Goal: Task Accomplishment & Management: Use online tool/utility

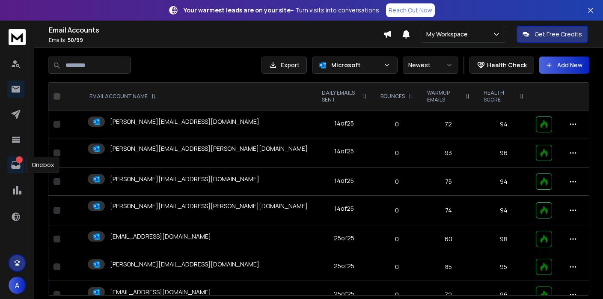
click at [18, 171] on link "1" at bounding box center [15, 164] width 17 height 17
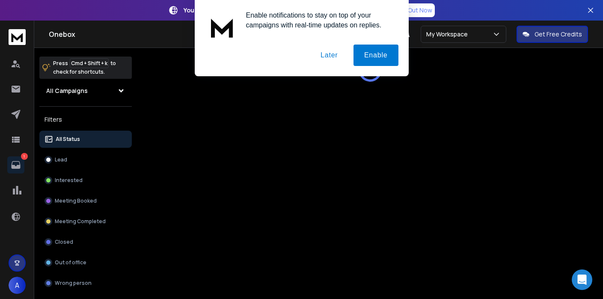
click at [325, 54] on button "Later" at bounding box center [329, 54] width 39 height 21
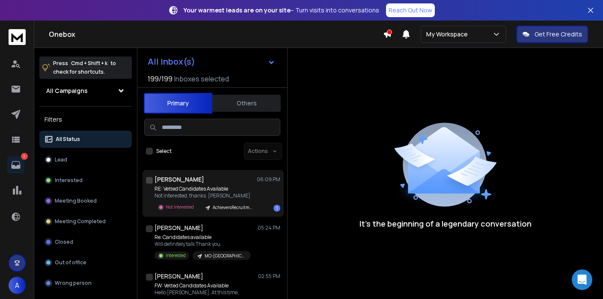
click at [232, 185] on p "RE: Vetted Candidates Available" at bounding box center [205, 188] width 103 height 7
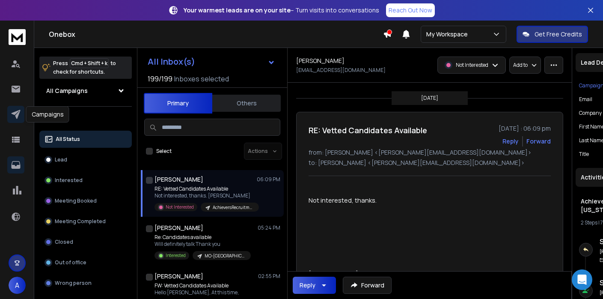
click at [13, 117] on icon at bounding box center [16, 114] width 10 height 10
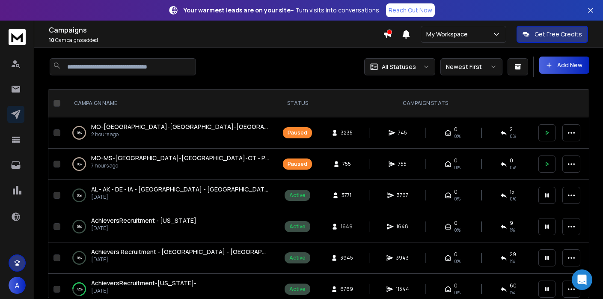
click at [167, 124] on span "MO-[GEOGRAPHIC_DATA]-[GEOGRAPHIC_DATA]-[GEOGRAPHIC_DATA]-[GEOGRAPHIC_DATA] - NO…" at bounding box center [274, 126] width 367 height 8
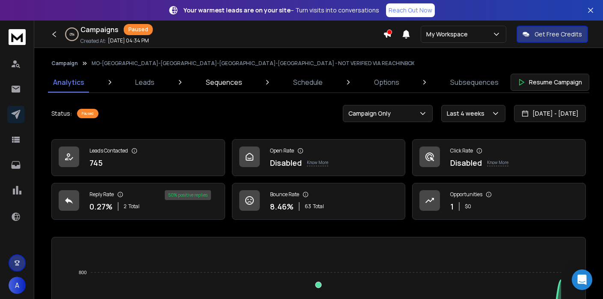
click at [220, 83] on p "Sequences" at bounding box center [224, 82] width 36 height 10
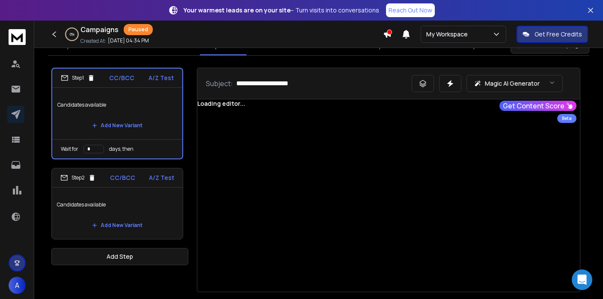
scroll to position [42, 0]
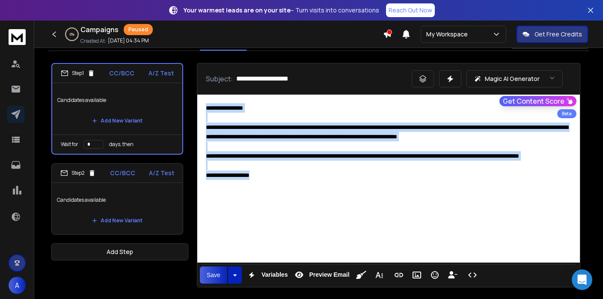
drag, startPoint x: 284, startPoint y: 190, endPoint x: 200, endPoint y: 97, distance: 125.1
click at [199, 97] on div "**********" at bounding box center [388, 179] width 382 height 168
click at [377, 278] on icon "button" at bounding box center [379, 275] width 10 height 10
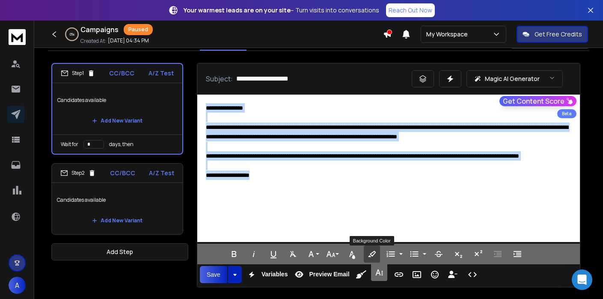
click at [378, 255] on button "Background Color" at bounding box center [372, 253] width 16 height 17
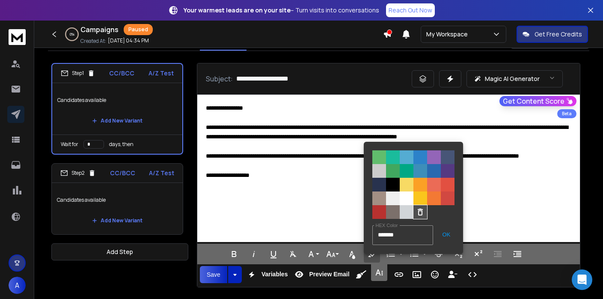
click at [418, 214] on icon at bounding box center [420, 211] width 5 height 7
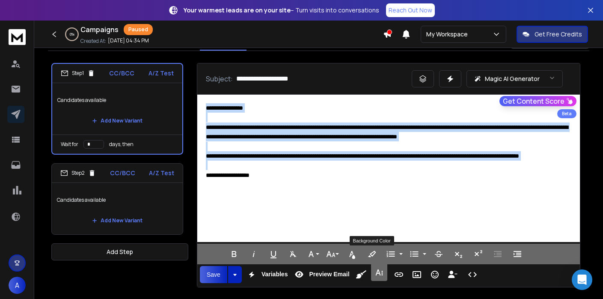
click at [370, 252] on icon "button" at bounding box center [371, 253] width 8 height 6
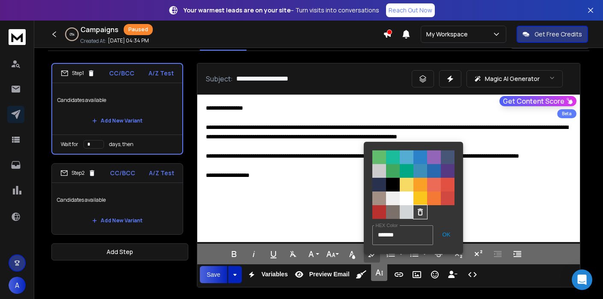
click at [421, 215] on icon at bounding box center [420, 212] width 10 height 10
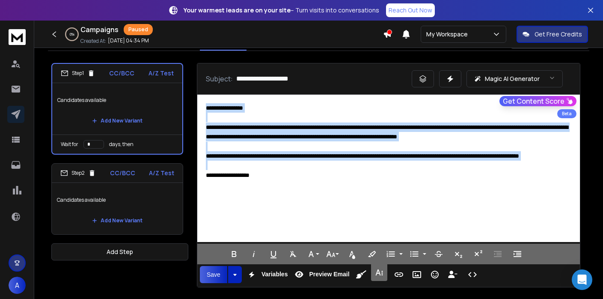
click at [401, 199] on div "**********" at bounding box center [388, 168] width 382 height 147
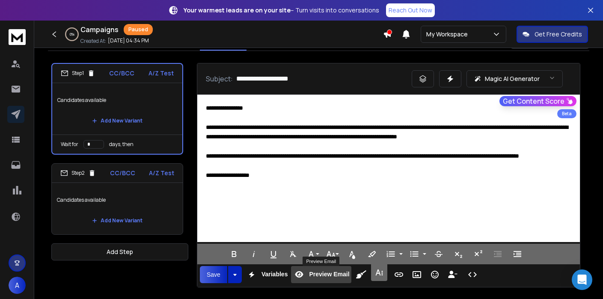
click at [317, 275] on span "Preview Email" at bounding box center [329, 273] width 44 height 7
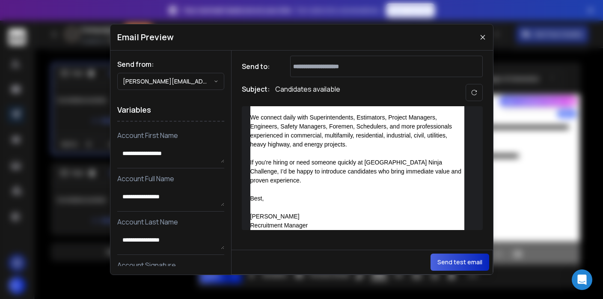
scroll to position [0, 0]
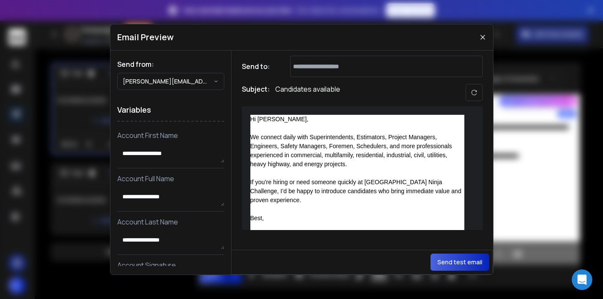
click at [535, 169] on div "**********" at bounding box center [301, 149] width 603 height 268
click at [480, 39] on icon at bounding box center [482, 37] width 5 height 5
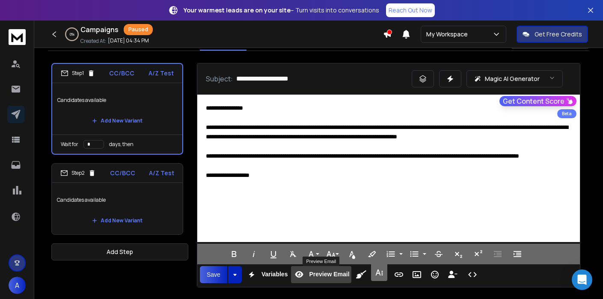
click at [336, 275] on span "Preview Email" at bounding box center [329, 273] width 44 height 7
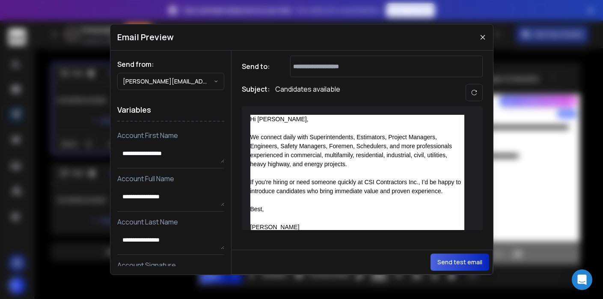
click at [390, 62] on input at bounding box center [386, 66] width 187 height 15
type input "**********"
click at [441, 259] on button "Send test email" at bounding box center [459, 261] width 59 height 17
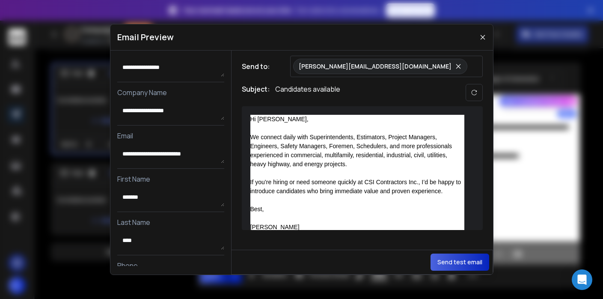
scroll to position [291, 0]
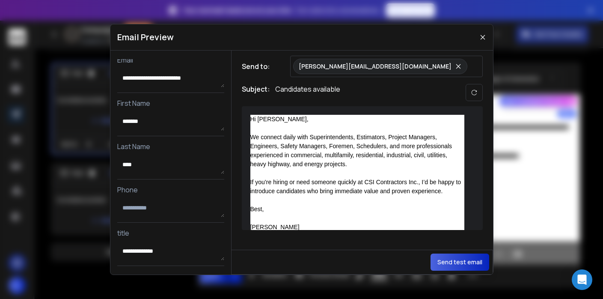
click at [484, 34] on icon at bounding box center [482, 37] width 7 height 7
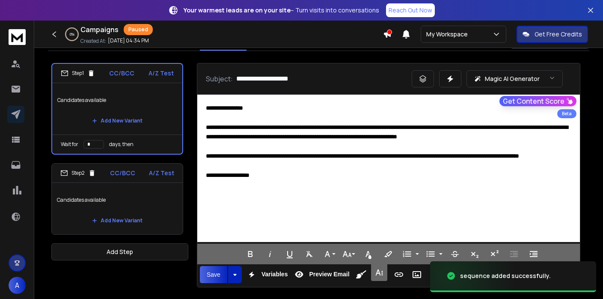
click at [130, 200] on p "Candidates available" at bounding box center [117, 200] width 121 height 24
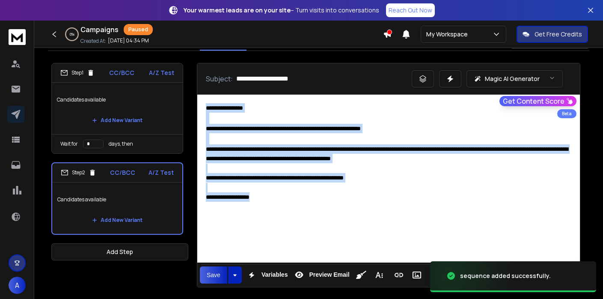
drag, startPoint x: 298, startPoint y: 199, endPoint x: 167, endPoint y: 84, distance: 174.3
click at [167, 83] on div "**********" at bounding box center [318, 175] width 534 height 224
click at [376, 278] on icon "button" at bounding box center [379, 275] width 10 height 10
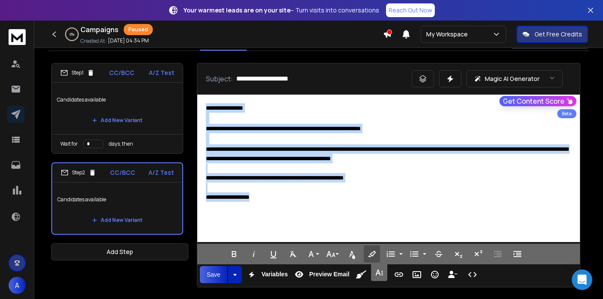
click at [372, 256] on icon "button" at bounding box center [372, 254] width 10 height 10
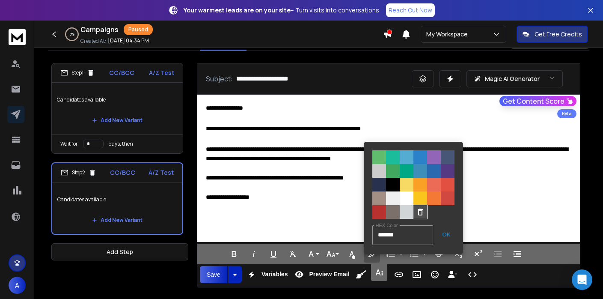
click at [422, 212] on icon at bounding box center [420, 211] width 5 height 7
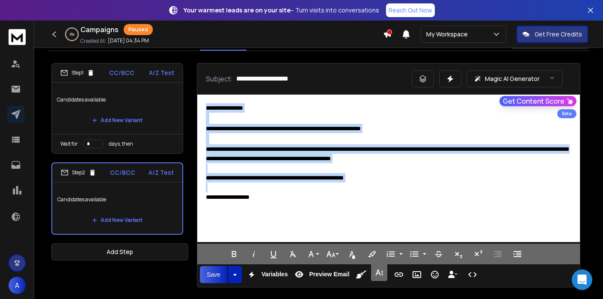
click at [450, 195] on div "**********" at bounding box center [388, 196] width 365 height 9
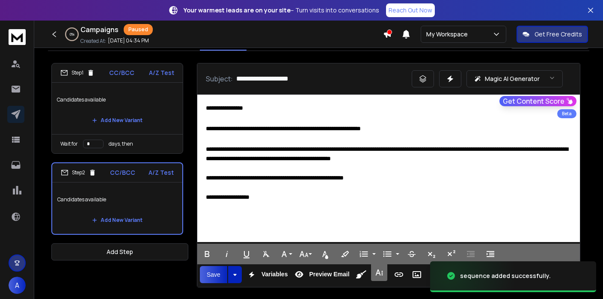
click at [150, 108] on p "Candidates available" at bounding box center [117, 100] width 121 height 24
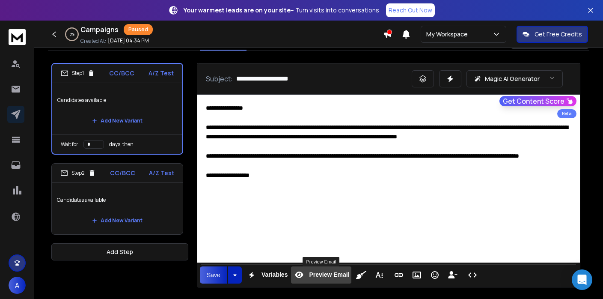
click at [330, 278] on div "Preview Email" at bounding box center [321, 274] width 60 height 14
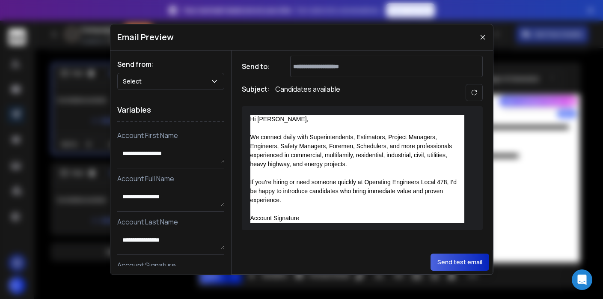
click at [355, 70] on input at bounding box center [386, 66] width 187 height 15
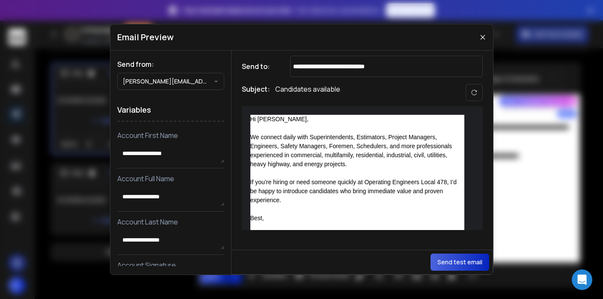
type input "**********"
click at [460, 262] on button "Send test email" at bounding box center [459, 261] width 59 height 17
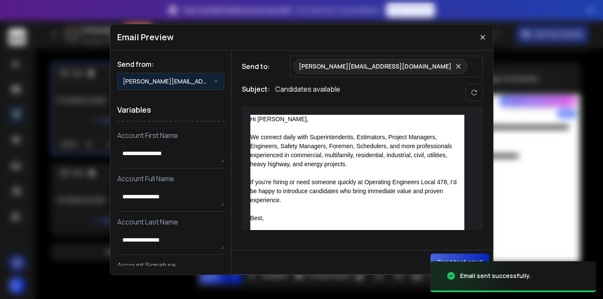
click at [181, 73] on button "[PERSON_NAME][EMAIL_ADDRESS][DOMAIN_NAME]" at bounding box center [170, 81] width 107 height 17
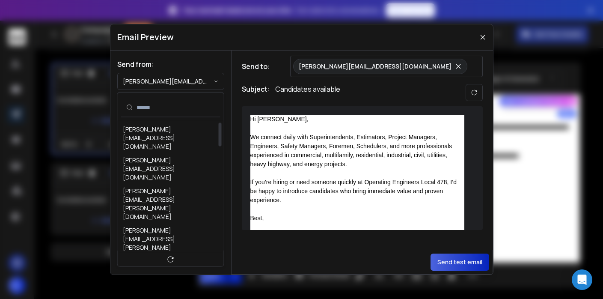
scroll to position [565, 0]
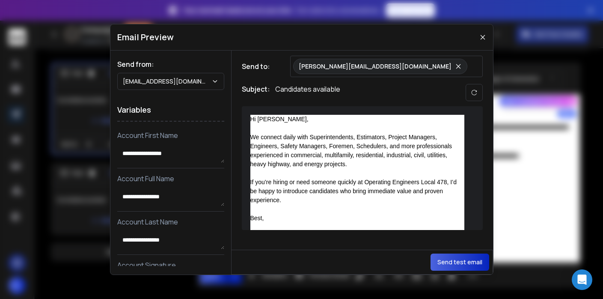
click at [458, 259] on button "Send test email" at bounding box center [459, 261] width 59 height 17
click at [478, 35] on div "Email Preview" at bounding box center [301, 37] width 382 height 26
click at [485, 37] on icon at bounding box center [482, 37] width 7 height 7
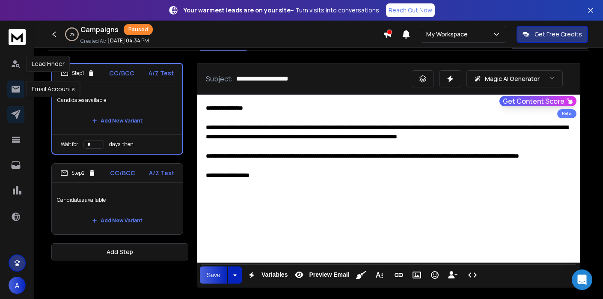
click at [11, 88] on icon at bounding box center [16, 89] width 10 height 10
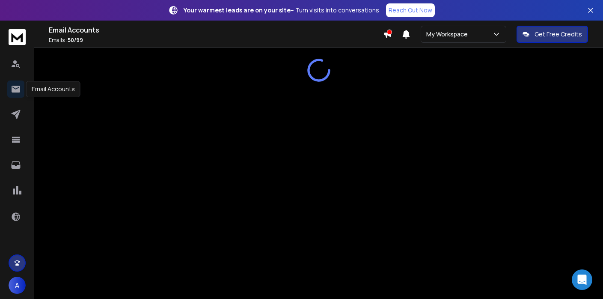
click at [16, 90] on icon at bounding box center [16, 89] width 9 height 7
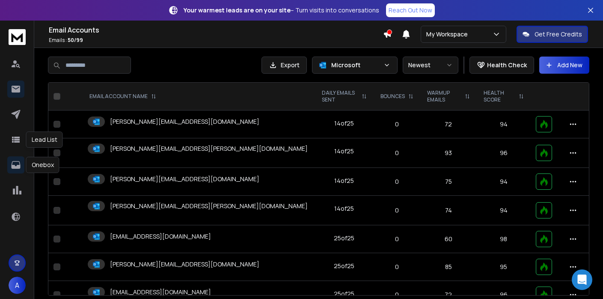
click at [19, 160] on icon at bounding box center [16, 165] width 10 height 10
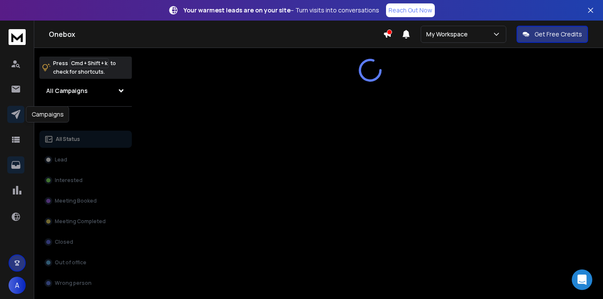
click at [17, 107] on link at bounding box center [15, 114] width 17 height 17
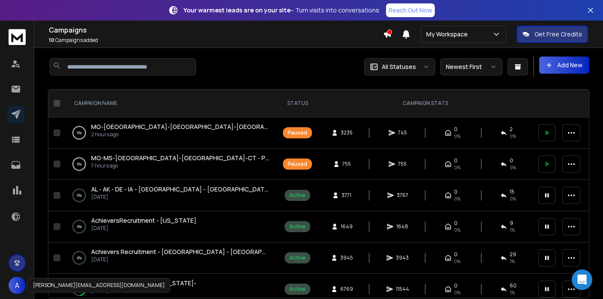
click at [16, 284] on span "A" at bounding box center [17, 284] width 17 height 17
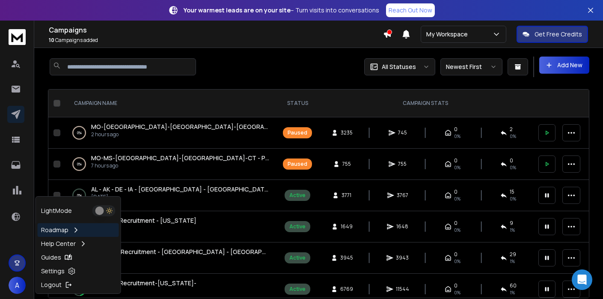
click at [99, 210] on button "button" at bounding box center [103, 210] width 23 height 11
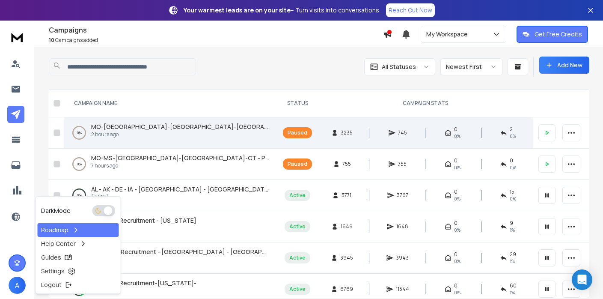
click at [253, 136] on div "0 % MO-[GEOGRAPHIC_DATA]-[GEOGRAPHIC_DATA]-[GEOGRAPHIC_DATA]-[GEOGRAPHIC_DATA] …" at bounding box center [170, 132] width 197 height 21
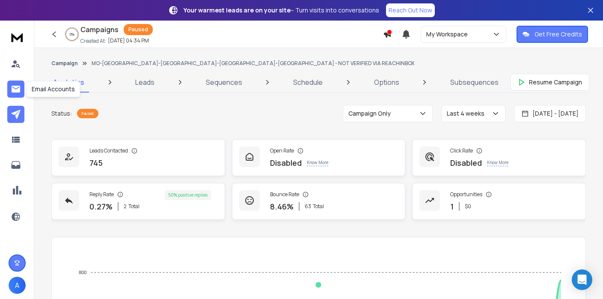
click at [14, 91] on icon at bounding box center [16, 89] width 9 height 7
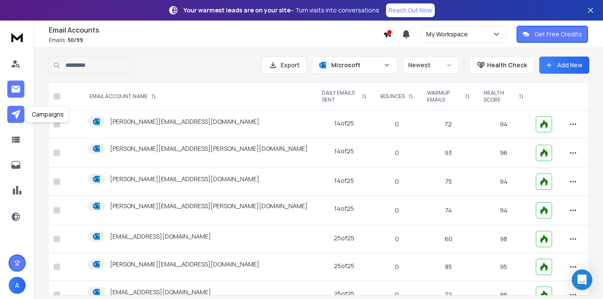
click at [20, 109] on icon at bounding box center [16, 114] width 10 height 10
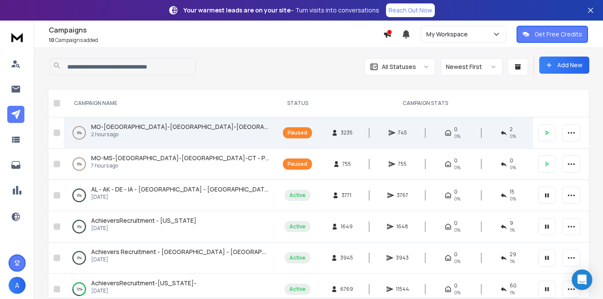
click at [160, 127] on span "MO-[GEOGRAPHIC_DATA]-[GEOGRAPHIC_DATA]-[GEOGRAPHIC_DATA]-[GEOGRAPHIC_DATA] - NO…" at bounding box center [274, 126] width 367 height 8
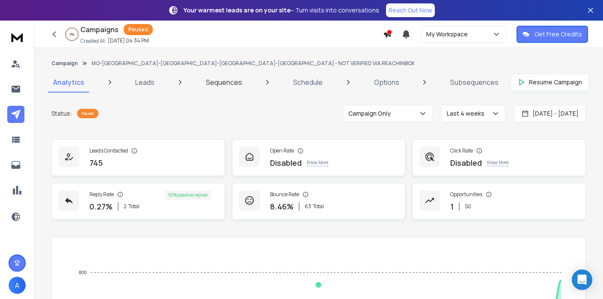
click at [201, 90] on link "Sequences" at bounding box center [224, 82] width 47 height 21
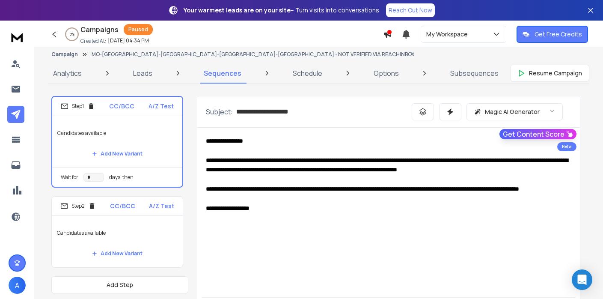
scroll to position [42, 0]
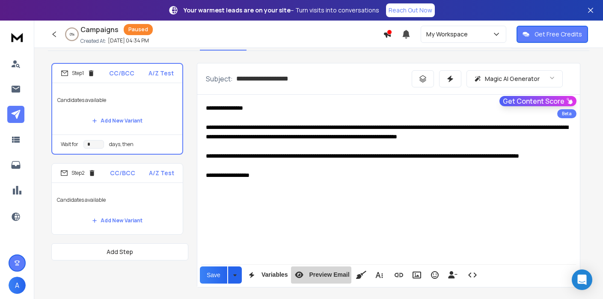
click at [330, 282] on button "Preview Email Preview Email" at bounding box center [321, 274] width 60 height 17
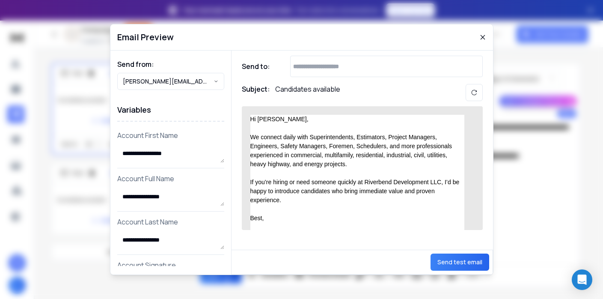
click at [373, 64] on input at bounding box center [386, 66] width 187 height 15
type input "*"
type input "**********"
click at [450, 257] on button "Send test email" at bounding box center [459, 261] width 59 height 17
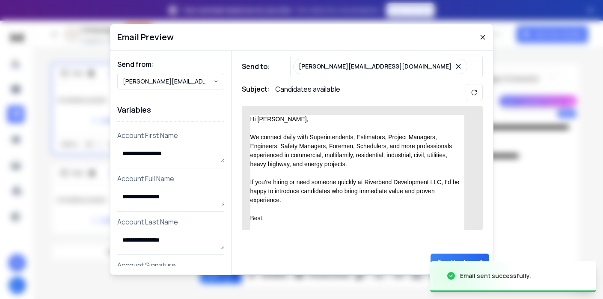
click at [480, 38] on icon at bounding box center [482, 37] width 7 height 7
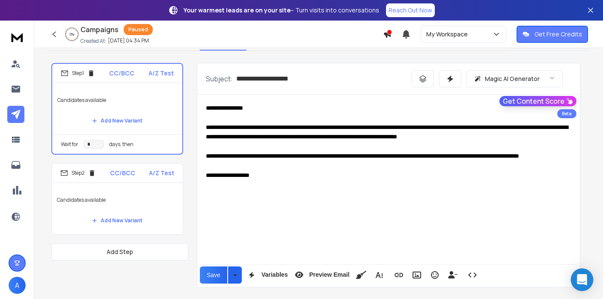
click at [584, 281] on icon "Open Intercom Messenger" at bounding box center [582, 279] width 10 height 11
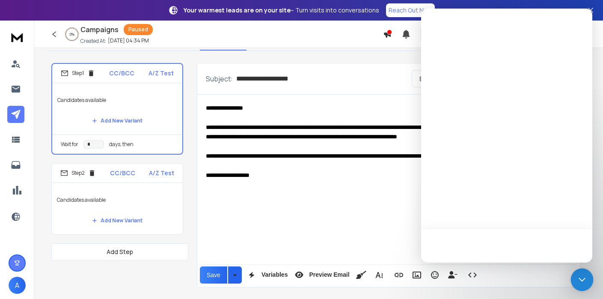
scroll to position [0, 0]
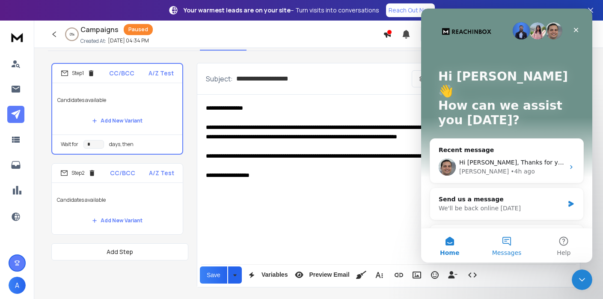
click at [509, 244] on button "Messages" at bounding box center [506, 245] width 57 height 34
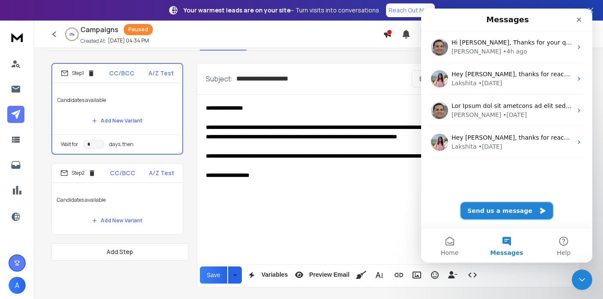
click at [496, 213] on button "Send us a message" at bounding box center [506, 210] width 92 height 17
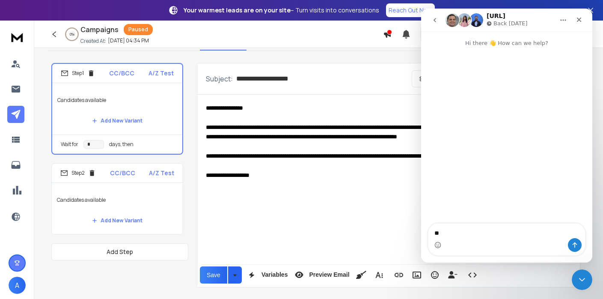
type textarea "*"
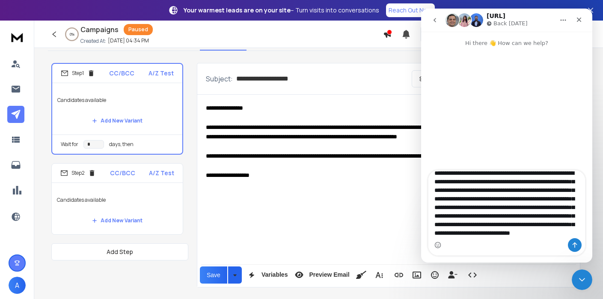
scroll to position [31, 0]
click at [489, 241] on div "Intercom messenger" at bounding box center [506, 245] width 157 height 14
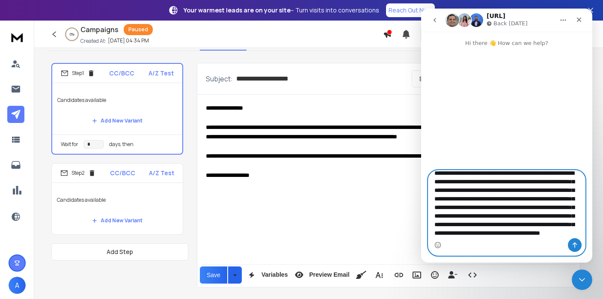
scroll to position [0, 0]
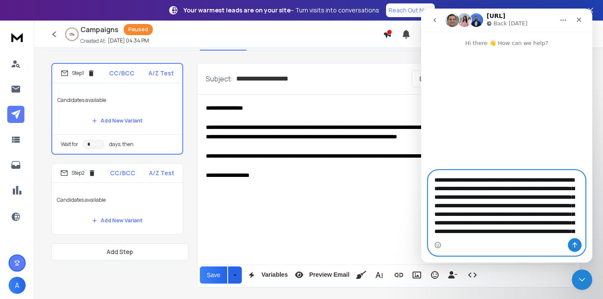
drag, startPoint x: 489, startPoint y: 236, endPoint x: 405, endPoint y: 107, distance: 153.7
click at [421, 107] on html "[URL] Back [DATE] Hi there 👋 How can we help? We got a sudden extreme spike in …" at bounding box center [506, 136] width 171 height 254
paste textarea "**********"
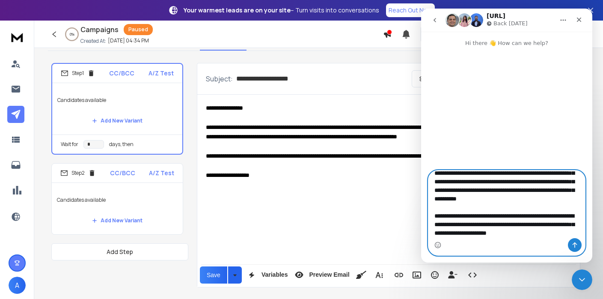
scroll to position [92, 0]
type textarea "**********"
click at [572, 247] on icon "Send a message…" at bounding box center [574, 244] width 7 height 7
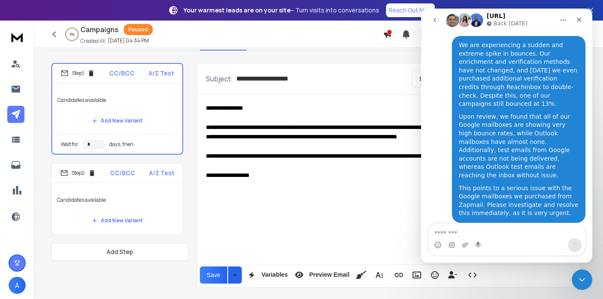
scroll to position [19, 0]
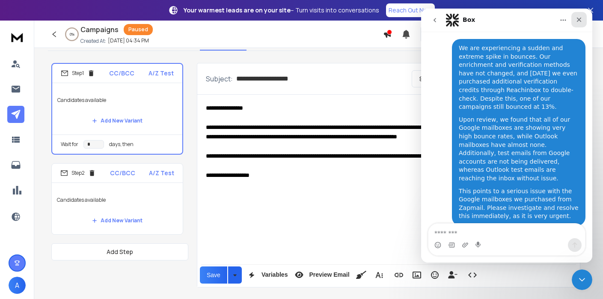
click at [577, 23] on icon "Close" at bounding box center [578, 19] width 7 height 7
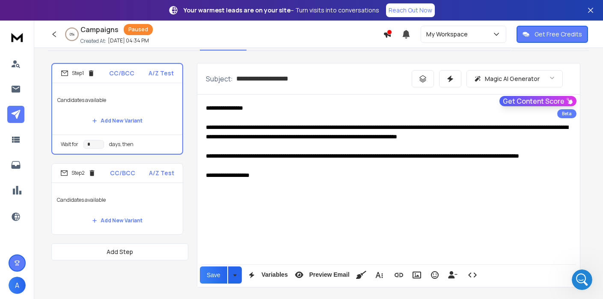
scroll to position [77, 0]
click at [14, 86] on icon at bounding box center [16, 89] width 9 height 7
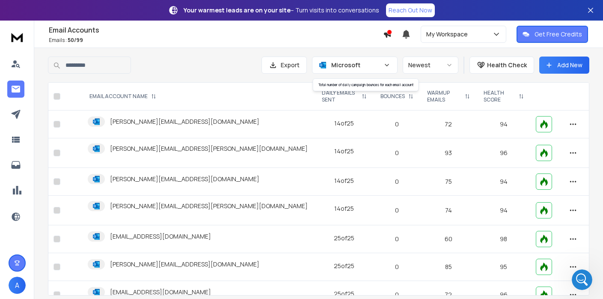
click at [345, 74] on div "Export Microsoft Newest Health Check Add New EMAIL ACCOUNT NAME DAILY EMAILS SE…" at bounding box center [318, 175] width 541 height 239
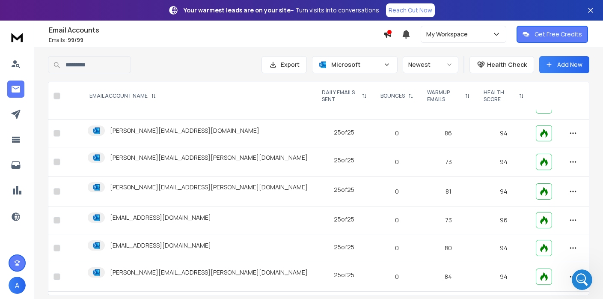
scroll to position [2575, 0]
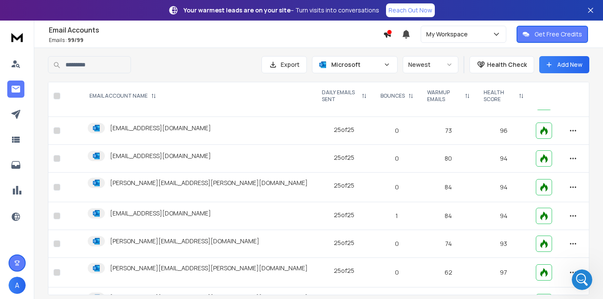
click at [367, 62] on p "Microsoft" at bounding box center [355, 64] width 49 height 9
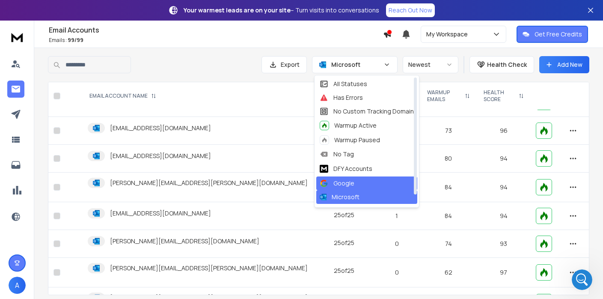
click at [355, 177] on div "Google" at bounding box center [366, 183] width 101 height 14
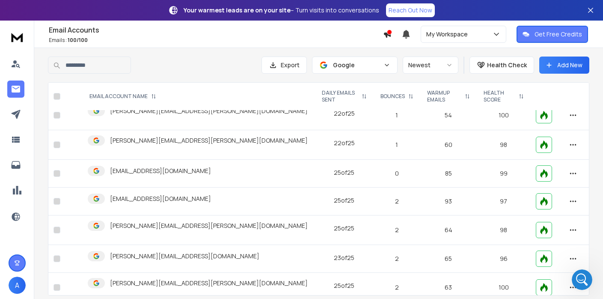
scroll to position [0, 0]
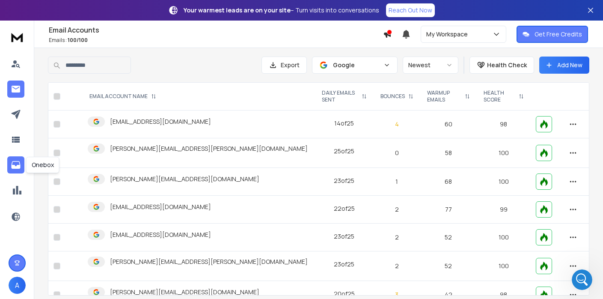
click at [13, 169] on icon at bounding box center [16, 165] width 10 height 10
click at [8, 170] on link at bounding box center [15, 164] width 17 height 17
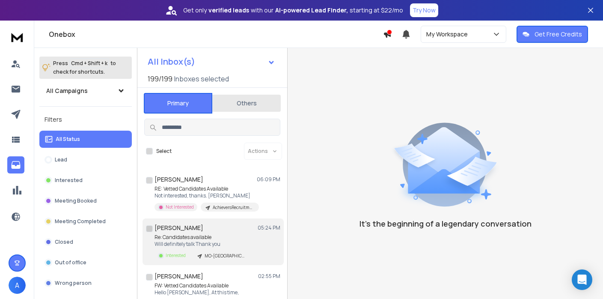
click at [218, 239] on p "Re: Candidates available" at bounding box center [202, 237] width 96 height 7
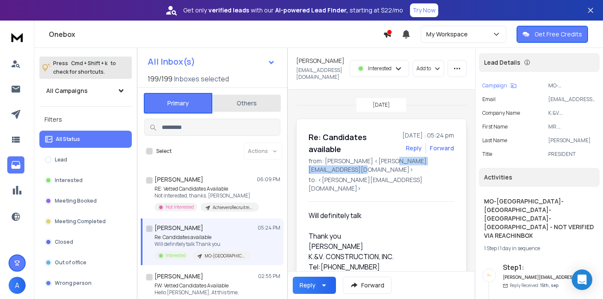
drag, startPoint x: 393, startPoint y: 151, endPoint x: 466, endPoint y: 153, distance: 73.6
click at [454, 157] on p "from: Ramesh Patel <ramesh@kandvconstructioninc.com>" at bounding box center [380, 165] width 145 height 17
copy p "kandvconstructioninc.com"
click at [12, 116] on icon at bounding box center [16, 114] width 10 height 10
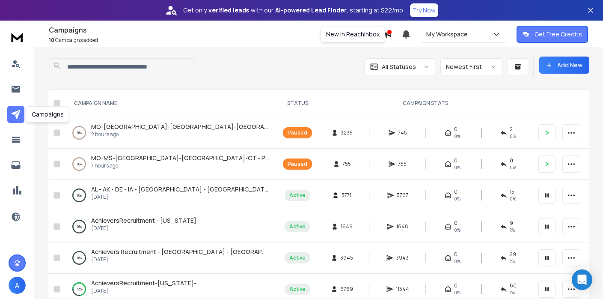
click at [380, 30] on div "New in ReachInbox" at bounding box center [352, 34] width 65 height 16
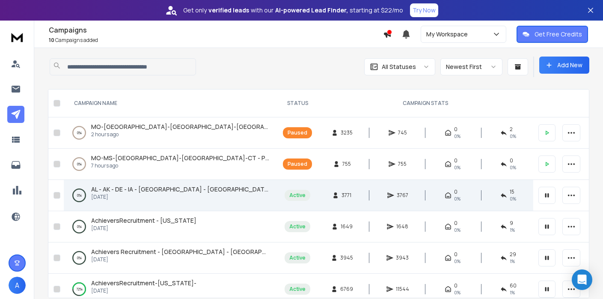
click at [191, 192] on span "AL - AK - DE - IA - [GEOGRAPHIC_DATA] - [GEOGRAPHIC_DATA] - ME- [GEOGRAPHIC_DAT…" at bounding box center [291, 189] width 400 height 8
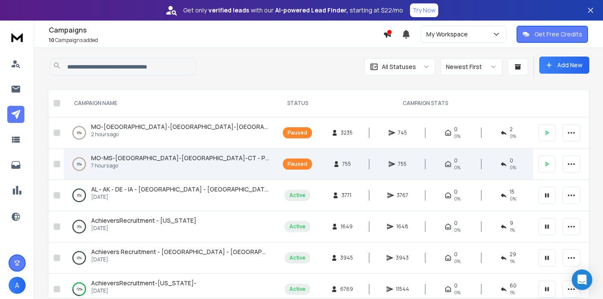
click at [142, 156] on span "MO-MS-[GEOGRAPHIC_DATA]-[GEOGRAPHIC_DATA]-CT - PROBLEM!!!" at bounding box center [193, 158] width 204 height 8
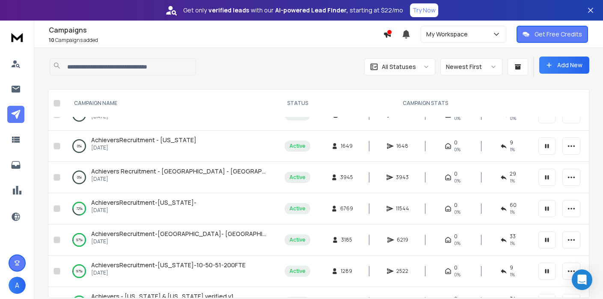
scroll to position [80, 0]
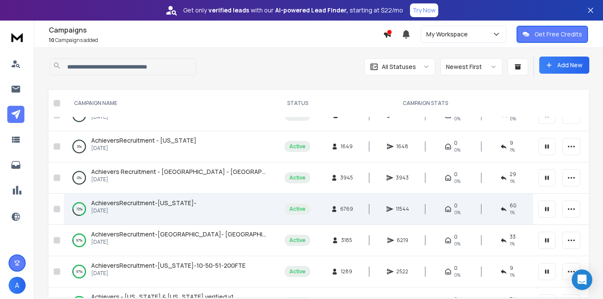
click at [184, 198] on td "72 % AchieversRecruitment-California- 10 days ago" at bounding box center [171, 208] width 214 height 31
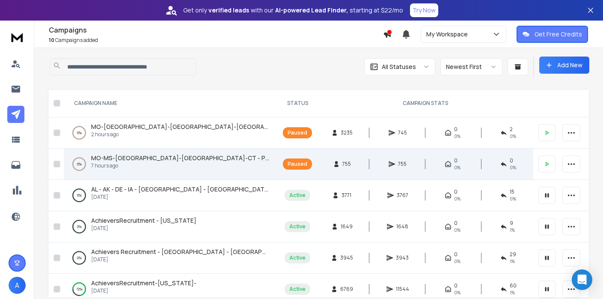
click at [148, 154] on span "MO-MS-[GEOGRAPHIC_DATA]-[GEOGRAPHIC_DATA]-CT - PROBLEM!!!" at bounding box center [193, 158] width 204 height 8
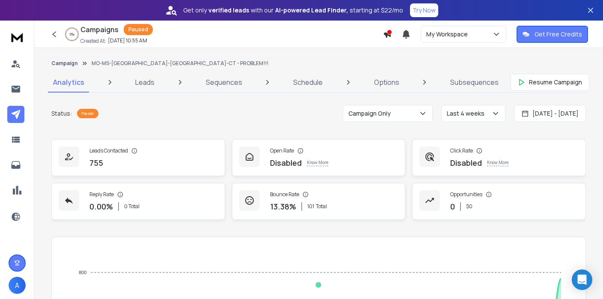
click at [97, 149] on p "Leads Contacted" at bounding box center [108, 150] width 39 height 7
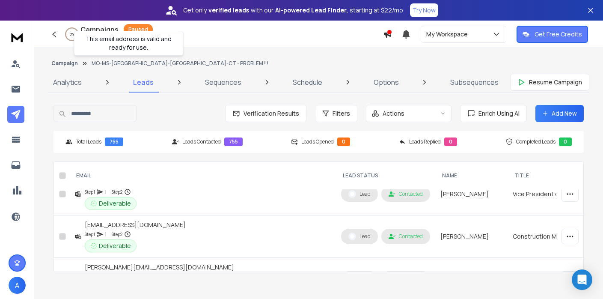
scroll to position [370, 0]
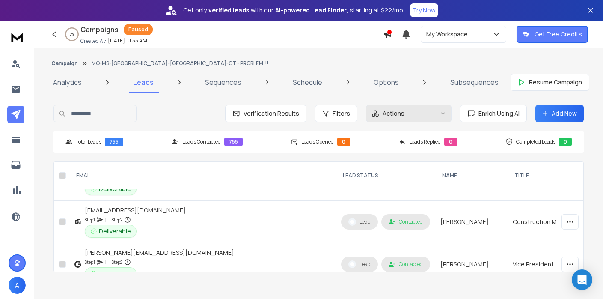
click at [431, 119] on button "Actions" at bounding box center [409, 113] width 86 height 17
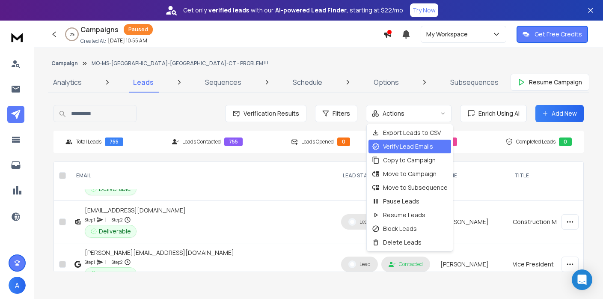
click at [344, 101] on div "Verification Results Filters Actions Enrich Using AI Add New Total Leads 755 Le…" at bounding box center [318, 183] width 541 height 165
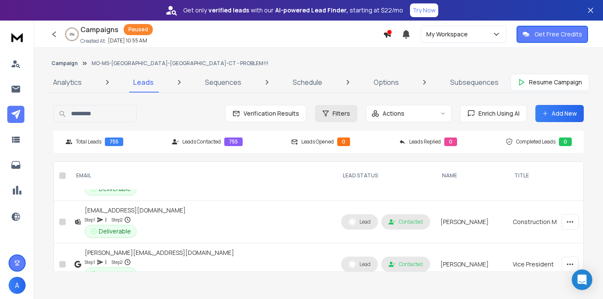
click at [343, 119] on button "Filters" at bounding box center [336, 113] width 42 height 17
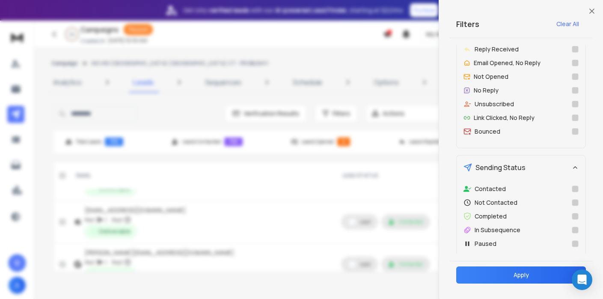
scroll to position [19, 0]
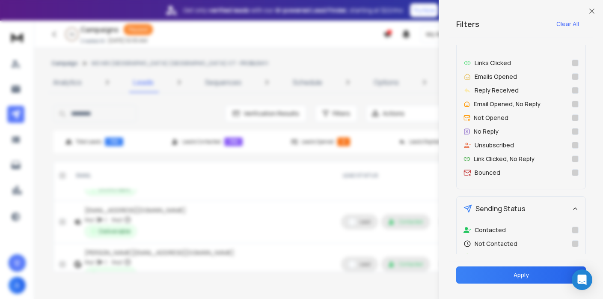
click at [576, 173] on button "Bounced" at bounding box center [575, 172] width 7 height 7
click at [535, 274] on button "Apply" at bounding box center [521, 274] width 130 height 17
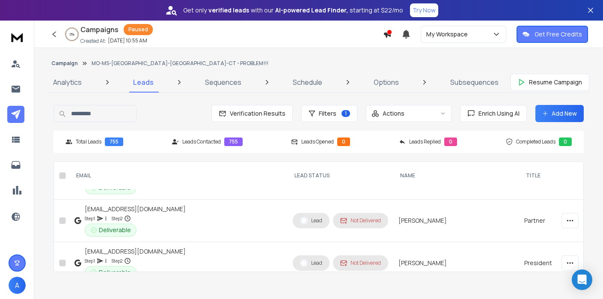
scroll to position [4160, 0]
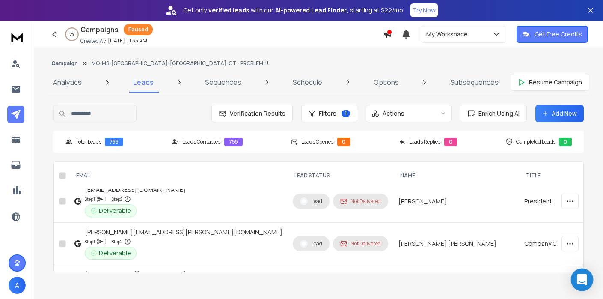
click at [583, 281] on icon "Open Intercom Messenger" at bounding box center [582, 279] width 10 height 11
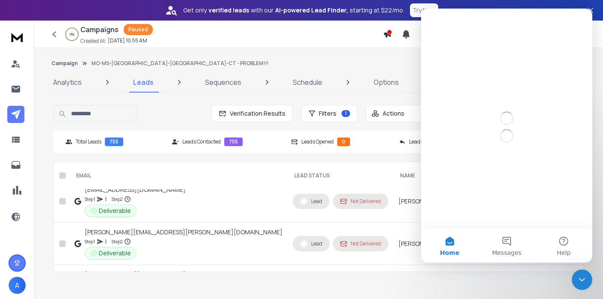
scroll to position [0, 0]
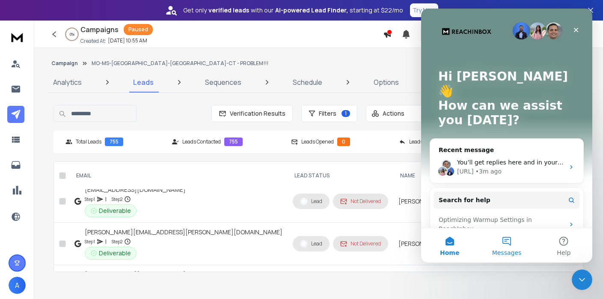
click at [503, 241] on button "Messages" at bounding box center [506, 245] width 57 height 34
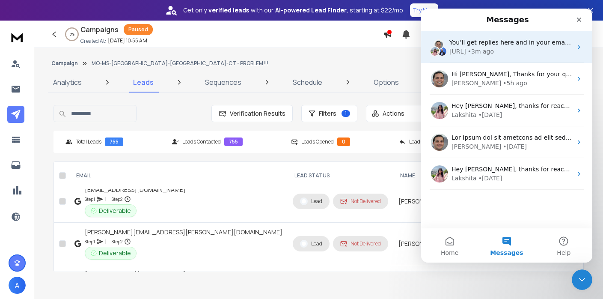
click at [521, 50] on div "ReachInbox.ai • 3m ago" at bounding box center [510, 51] width 123 height 9
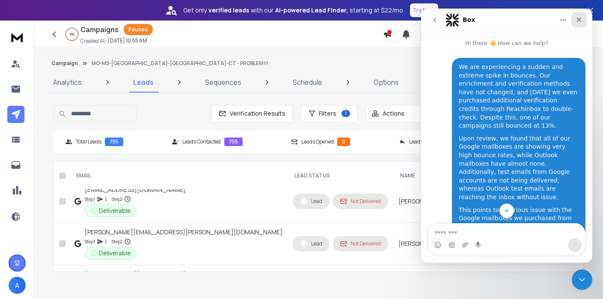
click at [581, 23] on div "Close" at bounding box center [578, 19] width 15 height 15
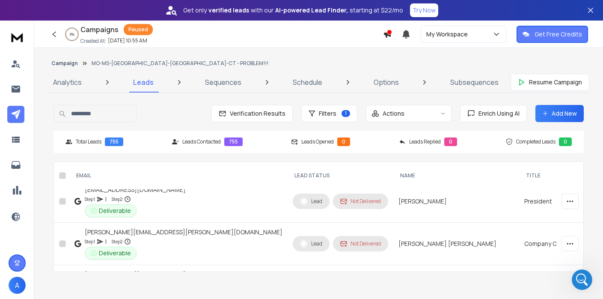
scroll to position [77, 0]
click at [9, 86] on link at bounding box center [15, 88] width 17 height 17
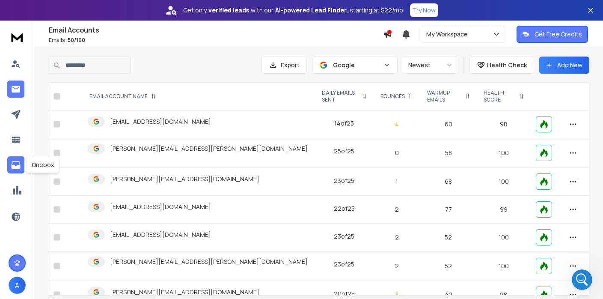
click at [20, 165] on icon at bounding box center [15, 165] width 9 height 8
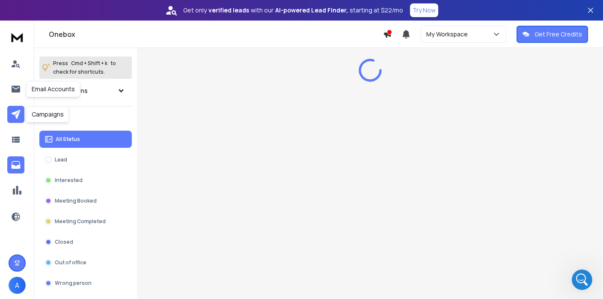
click at [15, 117] on icon at bounding box center [16, 114] width 10 height 10
